Goal: Task Accomplishment & Management: Manage account settings

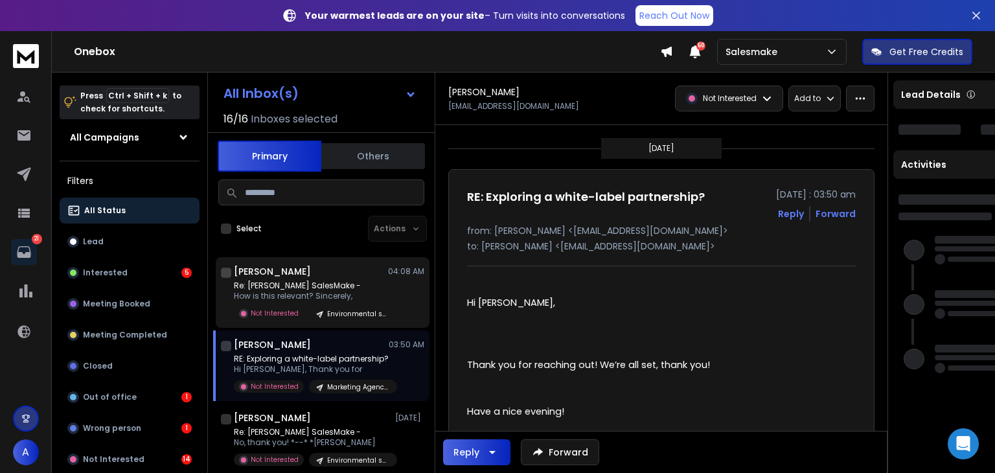
scroll to position [26, 0]
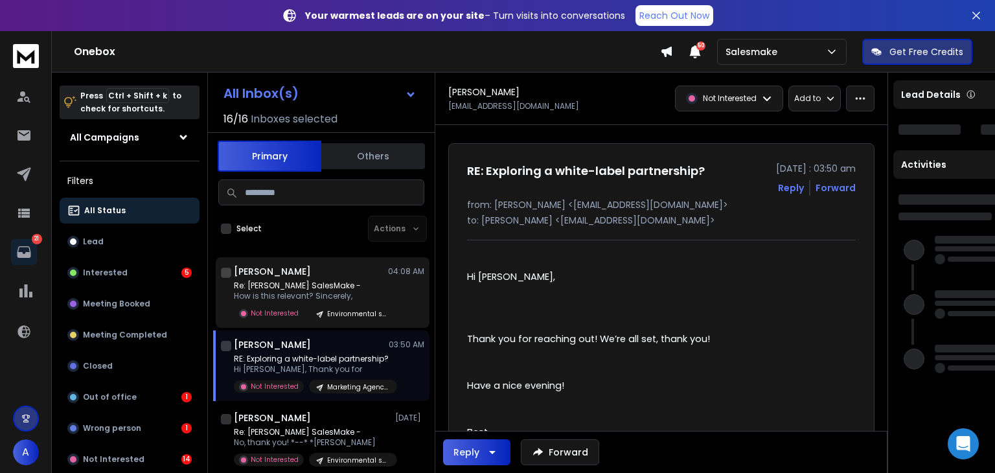
click at [376, 280] on div "Alex Brush 04:08 AM Re: Alexander x SalesMake - How is this relevant? Sincerely…" at bounding box center [329, 292] width 190 height 55
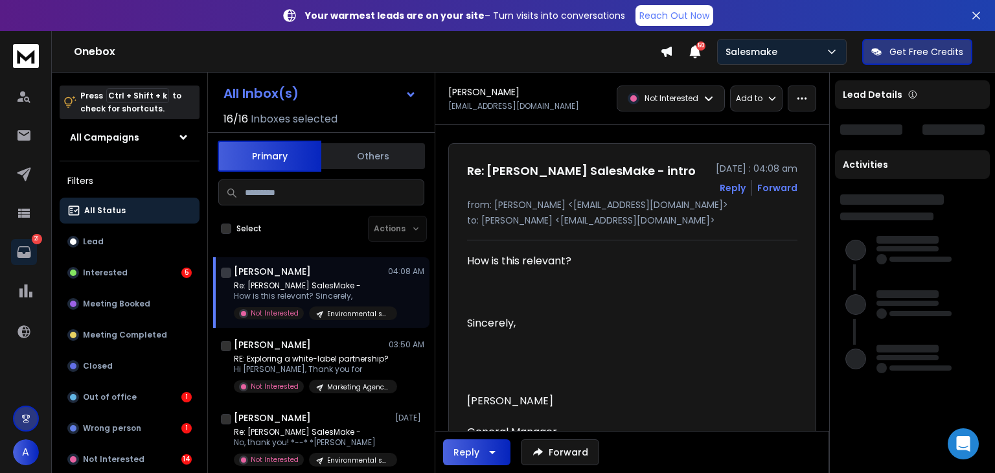
click at [790, 58] on button "Salesmake" at bounding box center [782, 52] width 130 height 26
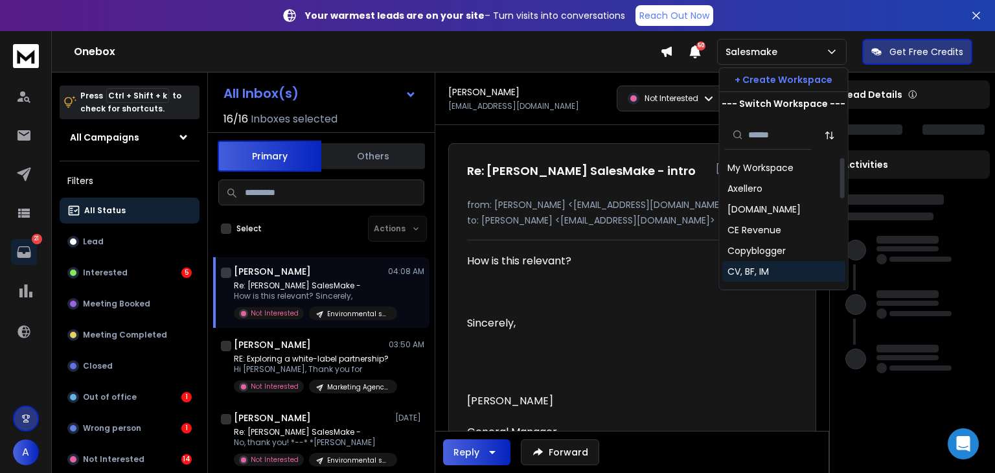
click at [782, 269] on div "CV, BF, IM" at bounding box center [783, 271] width 123 height 21
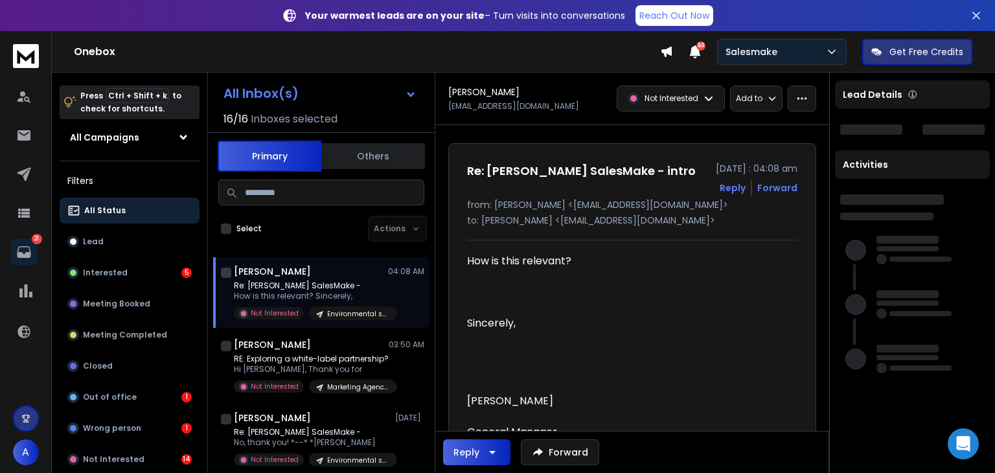
click at [771, 47] on p "Salesmake" at bounding box center [753, 51] width 57 height 13
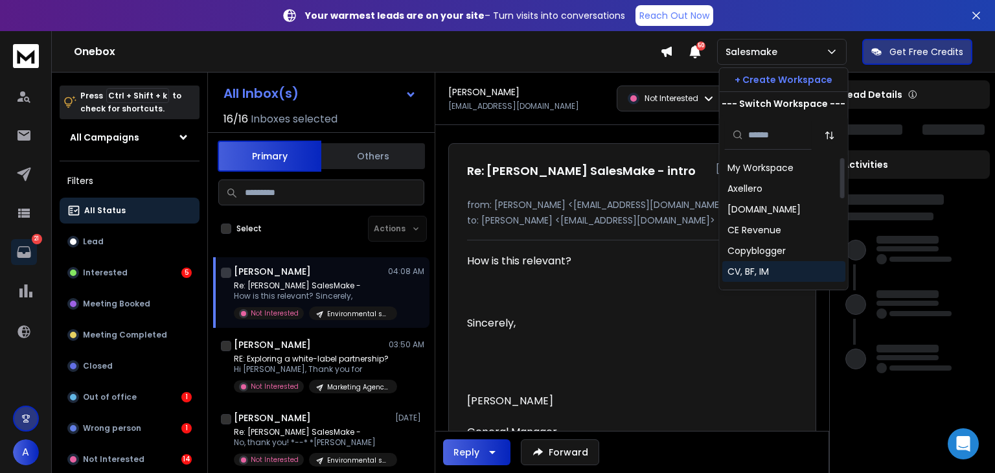
click at [751, 271] on div "CV, BF, IM" at bounding box center [747, 271] width 41 height 13
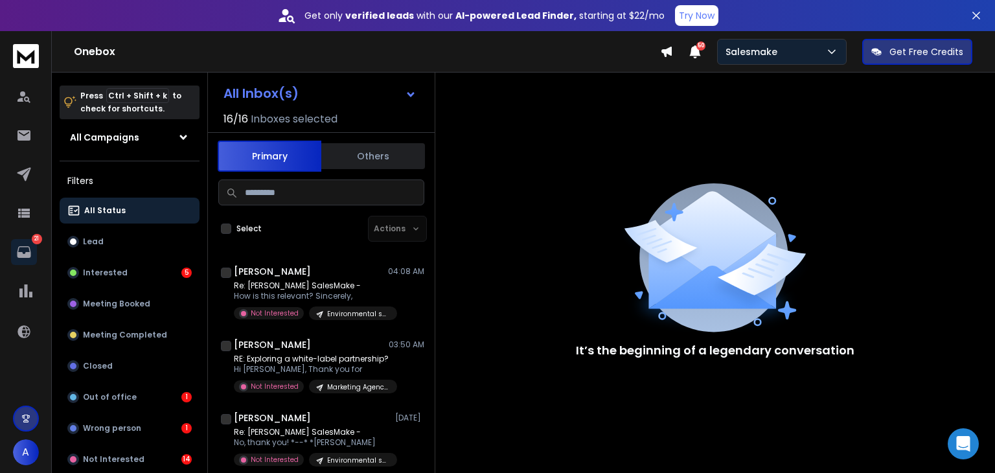
click at [778, 58] on button "Salesmake" at bounding box center [782, 52] width 130 height 26
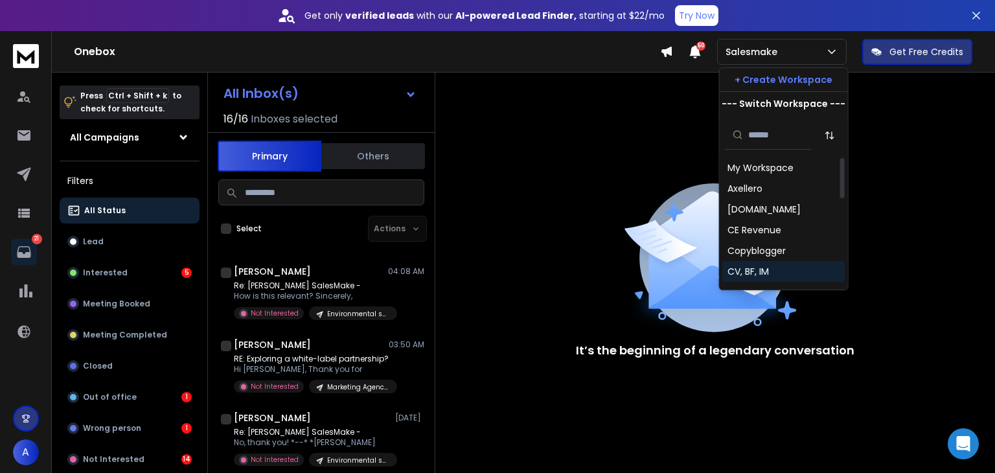
click at [767, 269] on div "CV, BF, IM" at bounding box center [747, 271] width 41 height 13
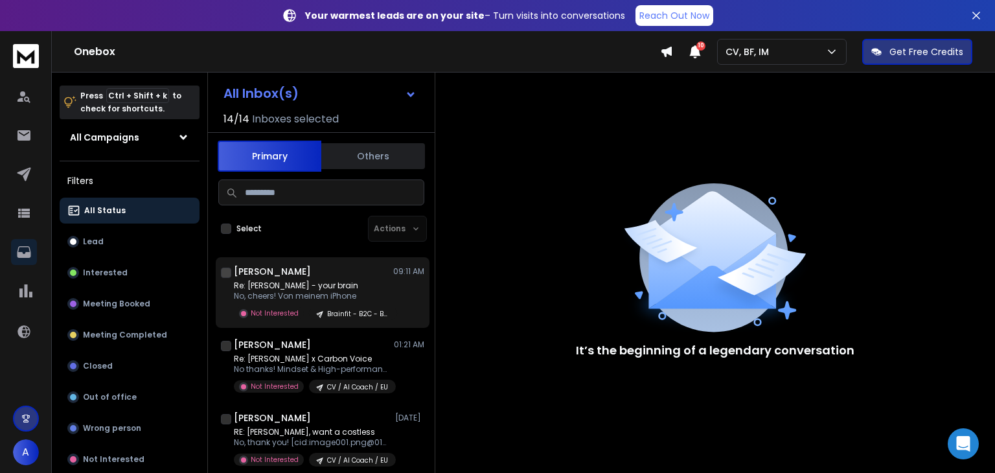
click at [387, 279] on div "Melanie Blaue 09:11 AM Re: Melanie - your brain No, cheers! Von meinem iPhone N…" at bounding box center [329, 292] width 190 height 55
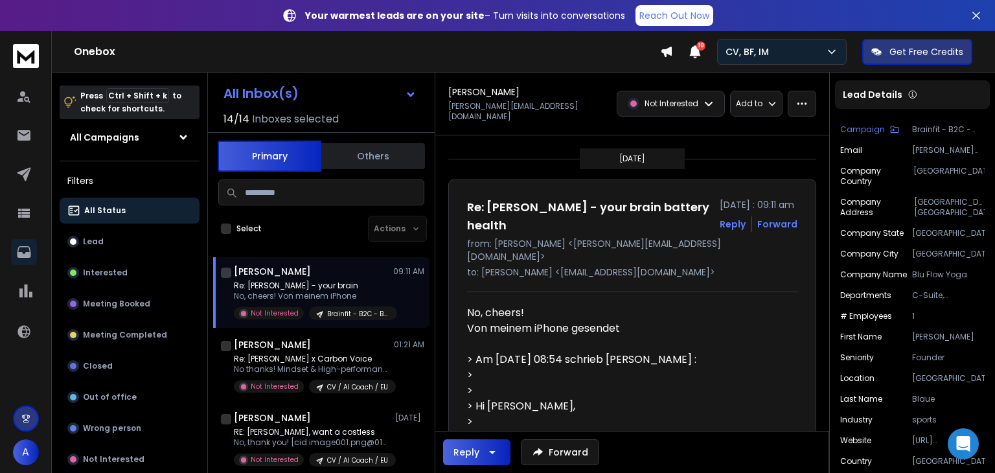
click at [770, 51] on p "CV, BF, IM" at bounding box center [749, 51] width 49 height 13
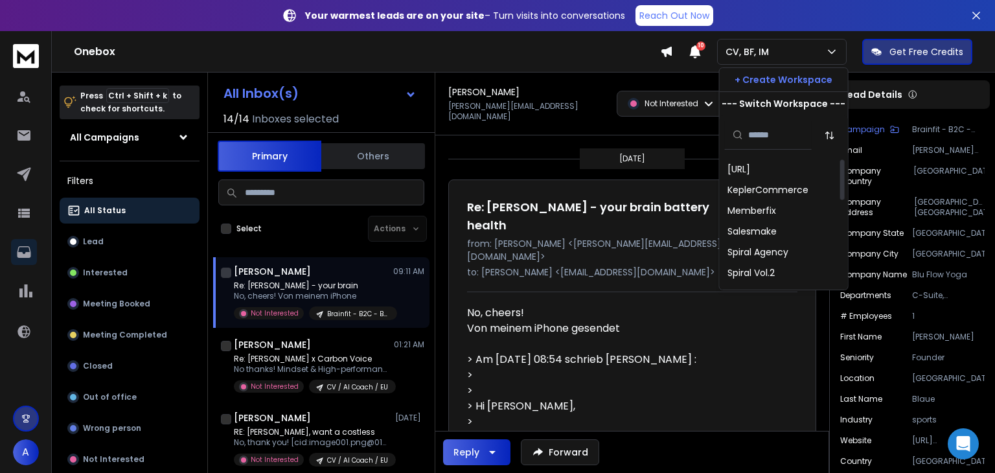
scroll to position [285, 0]
drag, startPoint x: 843, startPoint y: 168, endPoint x: 842, endPoint y: 296, distance: 127.6
click at [842, 286] on div at bounding box center [842, 266] width 5 height 40
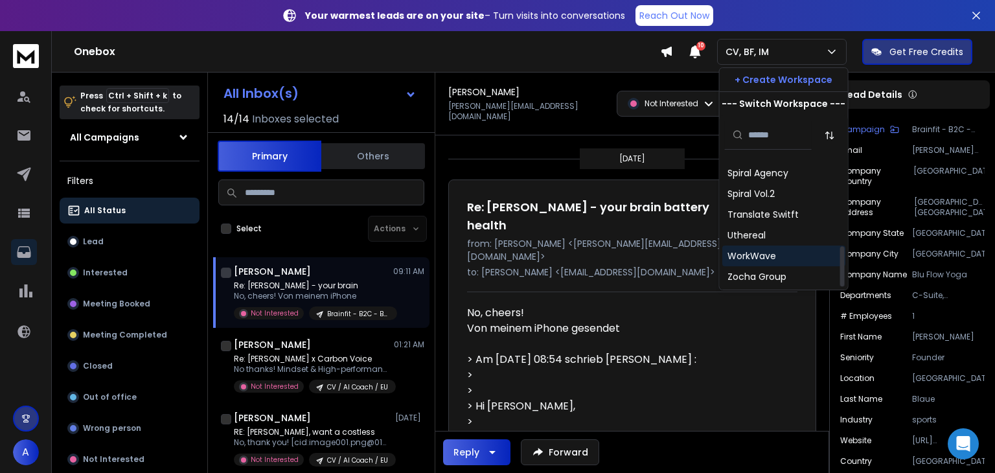
click at [783, 253] on div "WorkWave" at bounding box center [783, 256] width 123 height 21
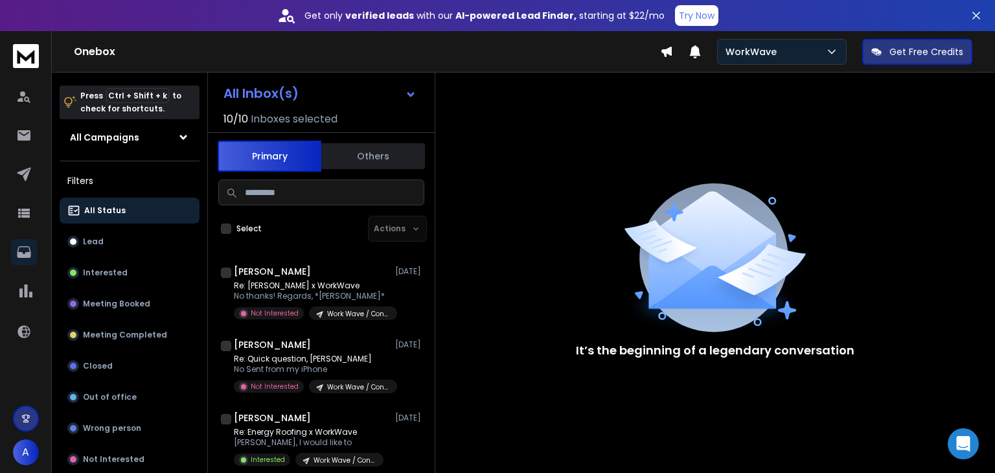
click at [781, 55] on p "WorkWave" at bounding box center [753, 51] width 56 height 13
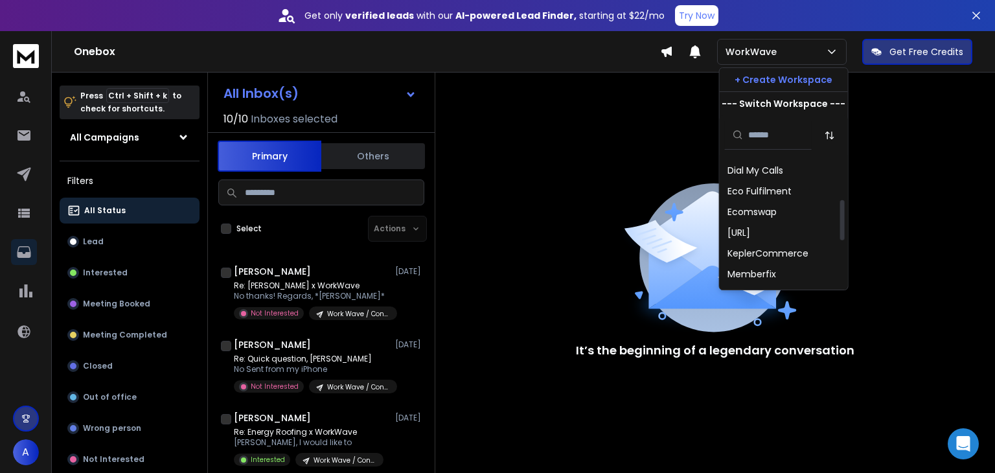
scroll to position [144, 0]
drag, startPoint x: 843, startPoint y: 174, endPoint x: 847, endPoint y: 219, distance: 44.9
click at [845, 219] on div at bounding box center [842, 223] width 5 height 40
click at [788, 186] on div "Eco Fulfilment" at bounding box center [759, 189] width 64 height 13
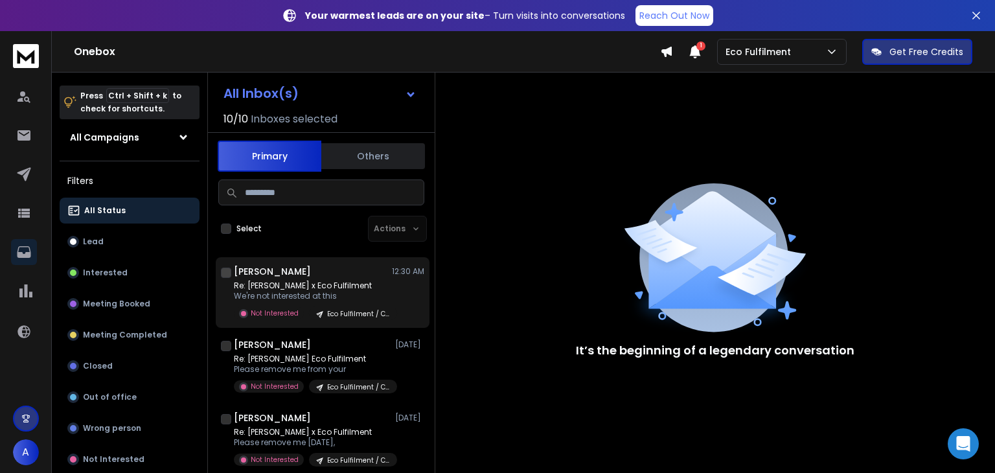
click at [328, 267] on div "[PERSON_NAME] 12:30 AM" at bounding box center [329, 271] width 190 height 13
